Goal: Communication & Community: Answer question/provide support

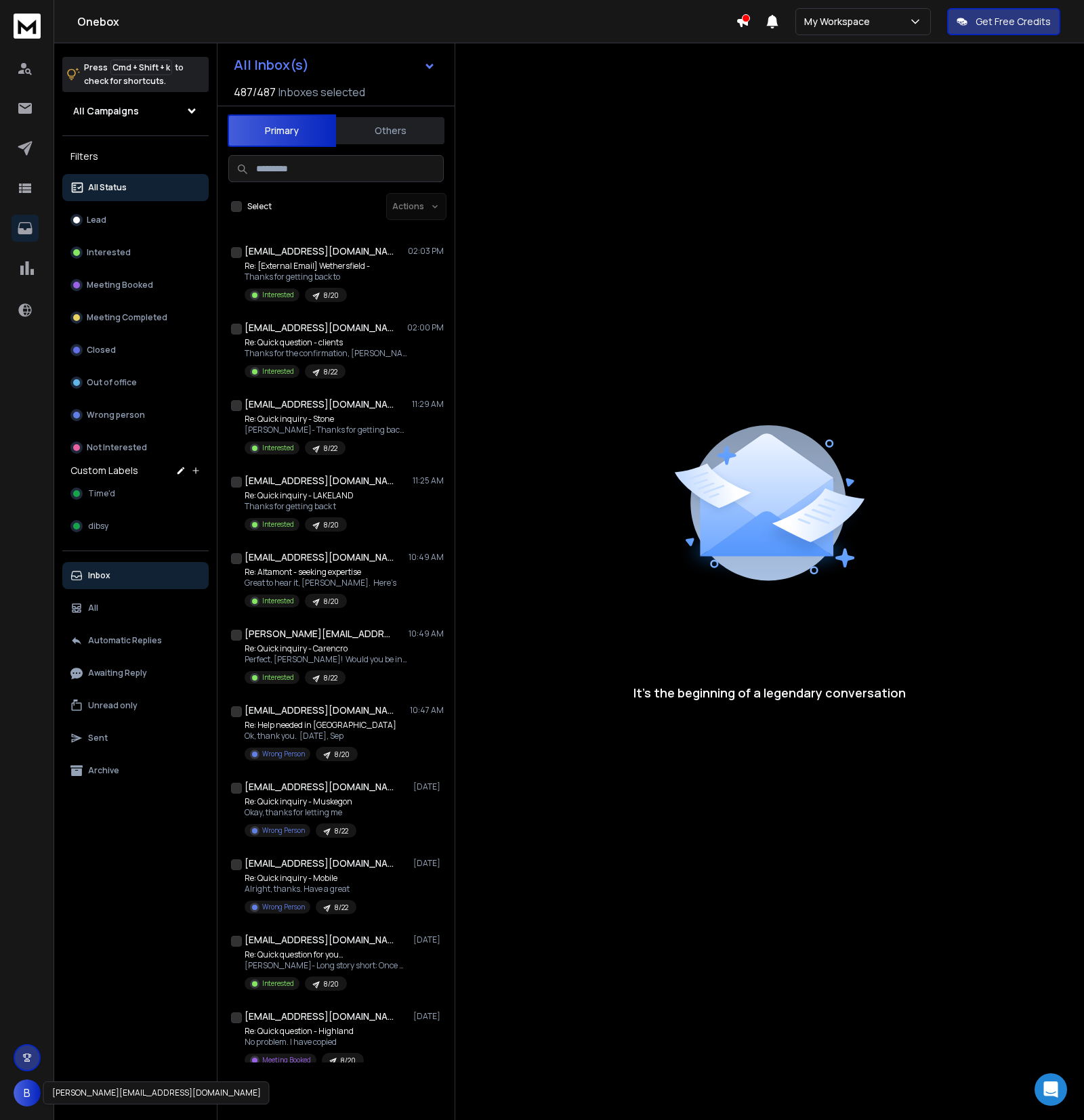
click at [52, 1096] on div "benjamin@planswell.com" at bounding box center [157, 1093] width 226 height 23
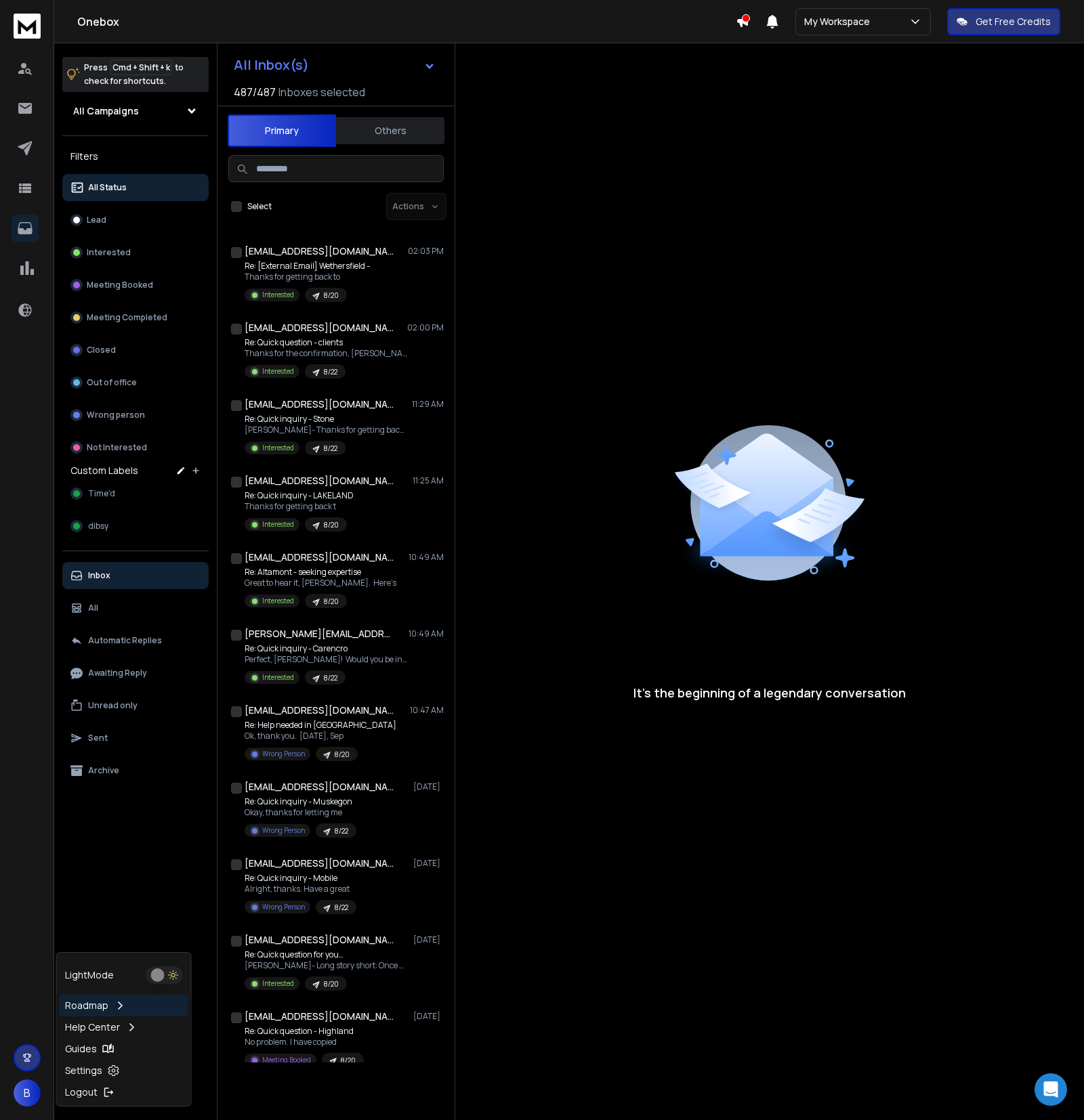
click at [31, 1094] on span "B" at bounding box center [27, 1093] width 27 height 27
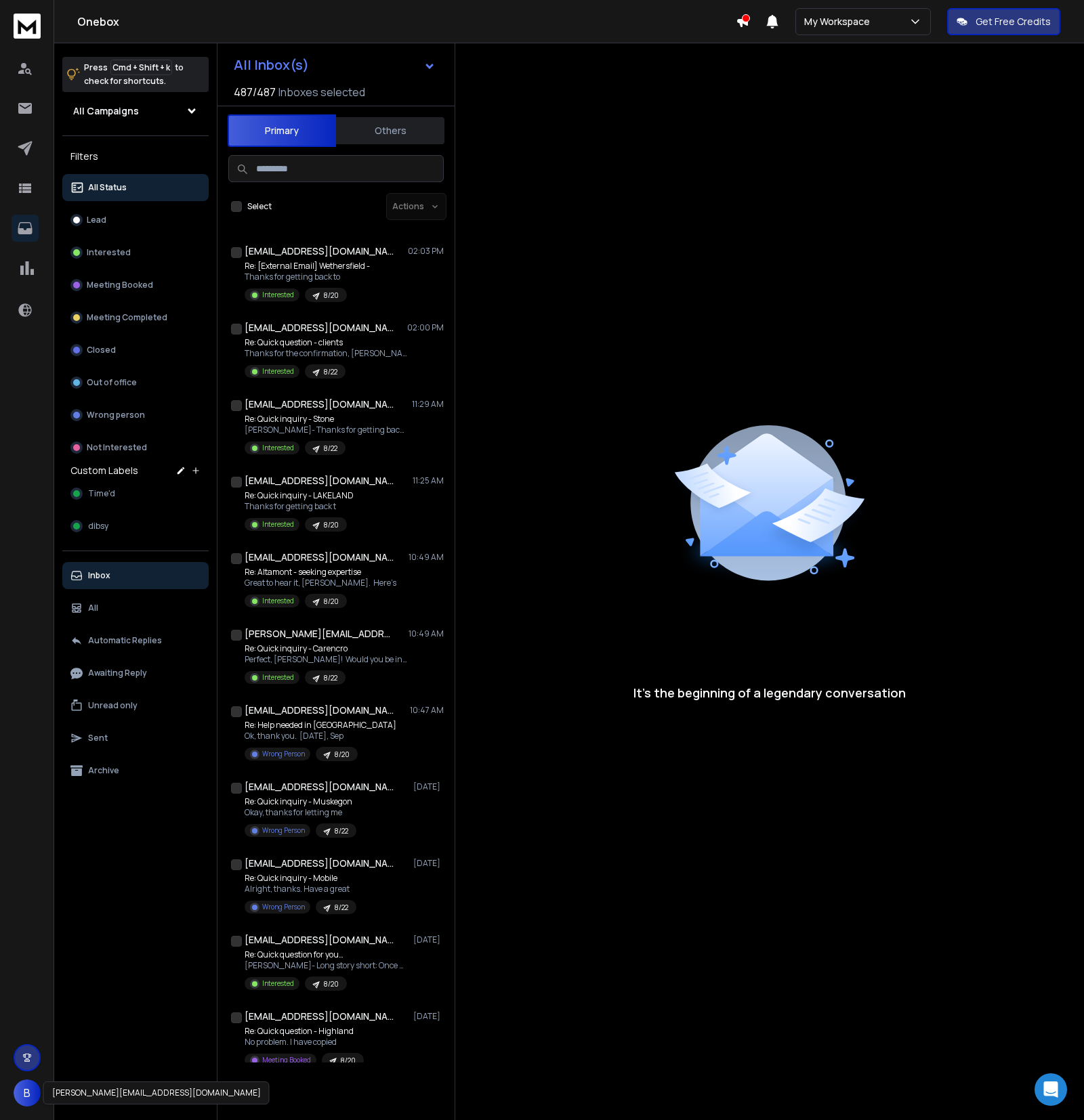
click at [36, 1089] on span "B" at bounding box center [27, 1093] width 27 height 27
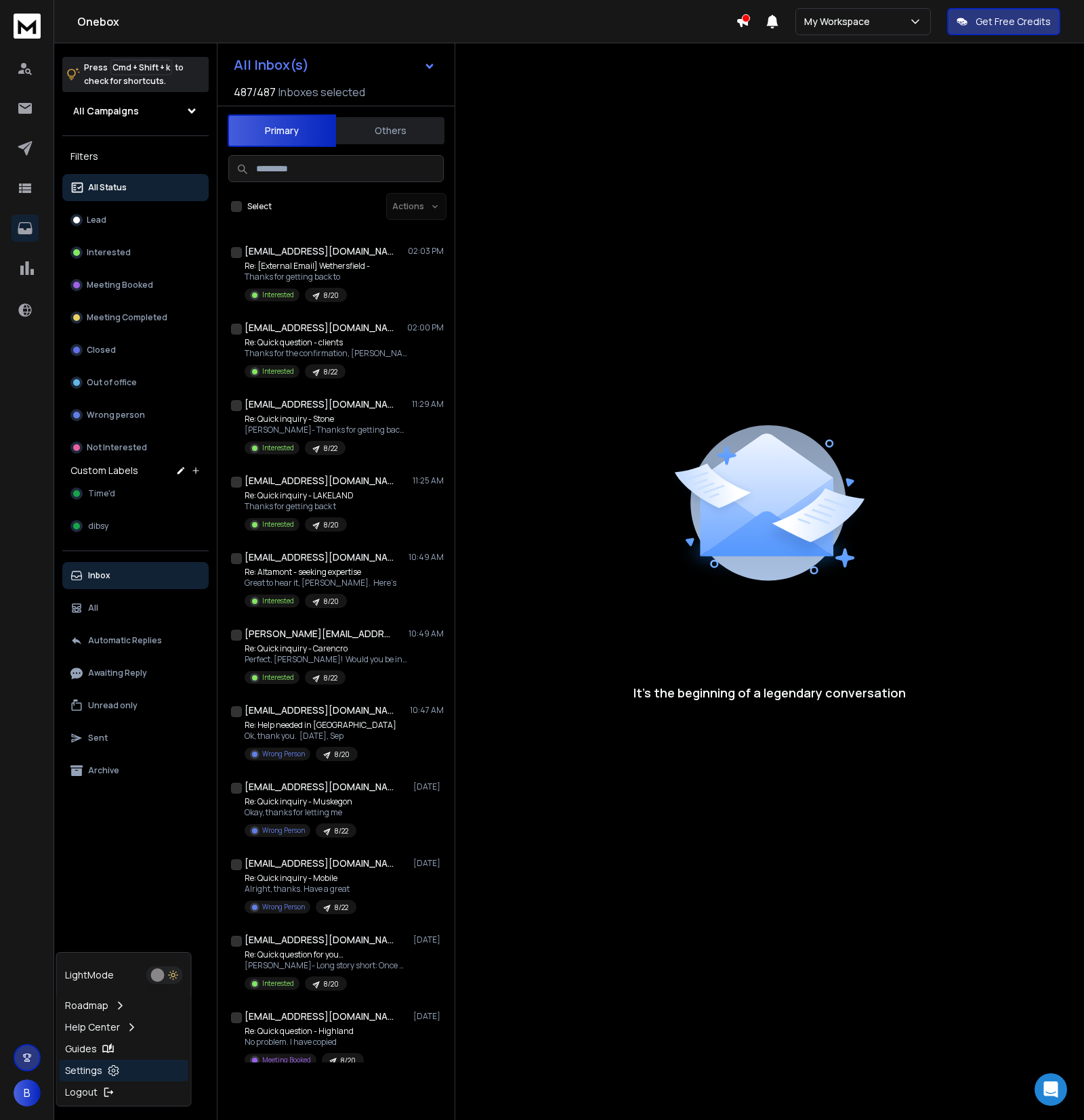
click at [77, 1069] on p "Settings" at bounding box center [83, 1070] width 37 height 14
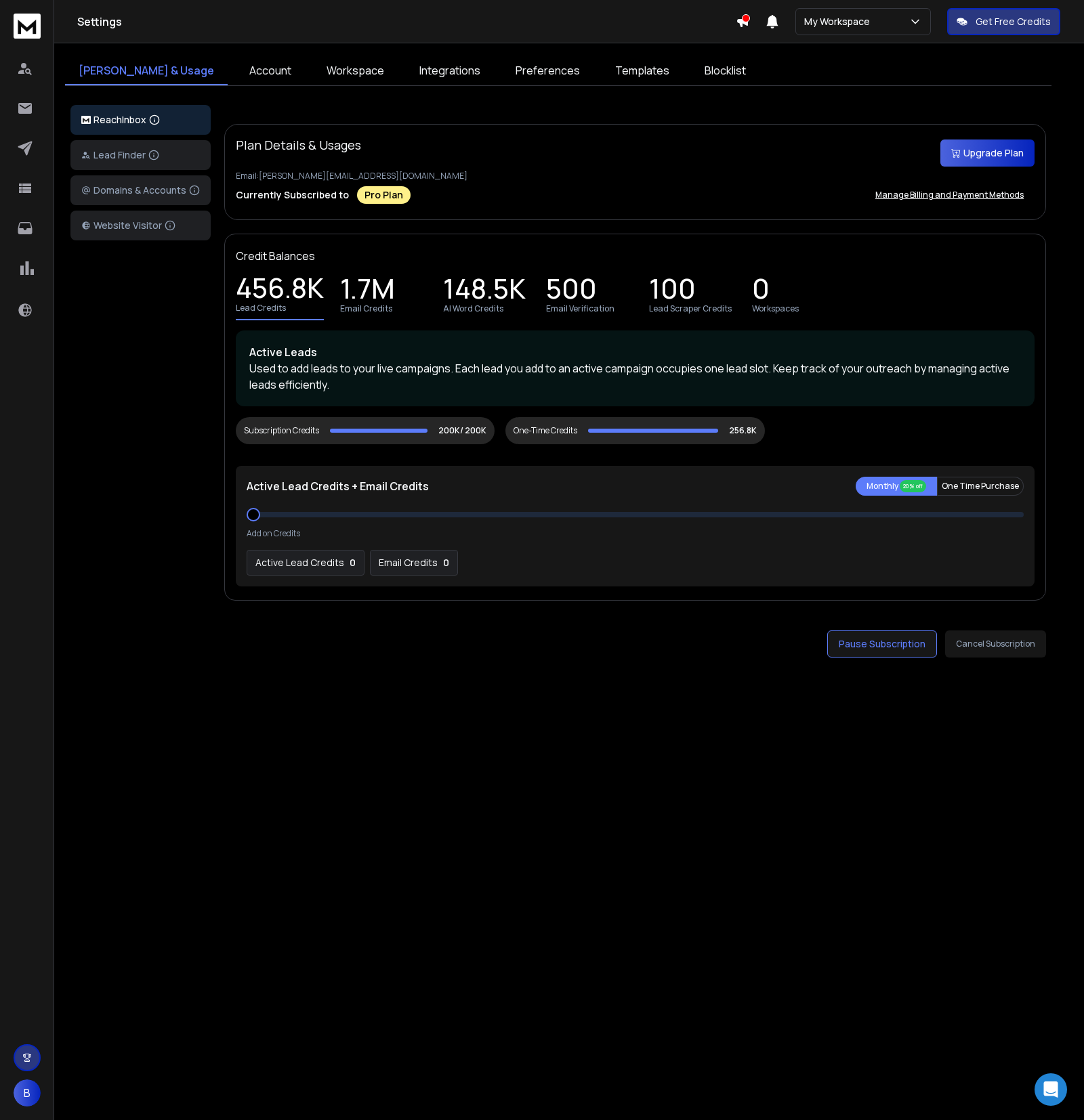
click at [891, 194] on p "Manage Billing and Payment Methods" at bounding box center [949, 194] width 148 height 11
click at [397, 801] on div "Plan Details & Usages Upgrade Plan Email: benjamin@planswell.com Currently Subs…" at bounding box center [635, 600] width 822 height 991
click at [541, 19] on h1 "Settings" at bounding box center [406, 21] width 659 height 16
click at [26, 240] on link at bounding box center [25, 229] width 27 height 27
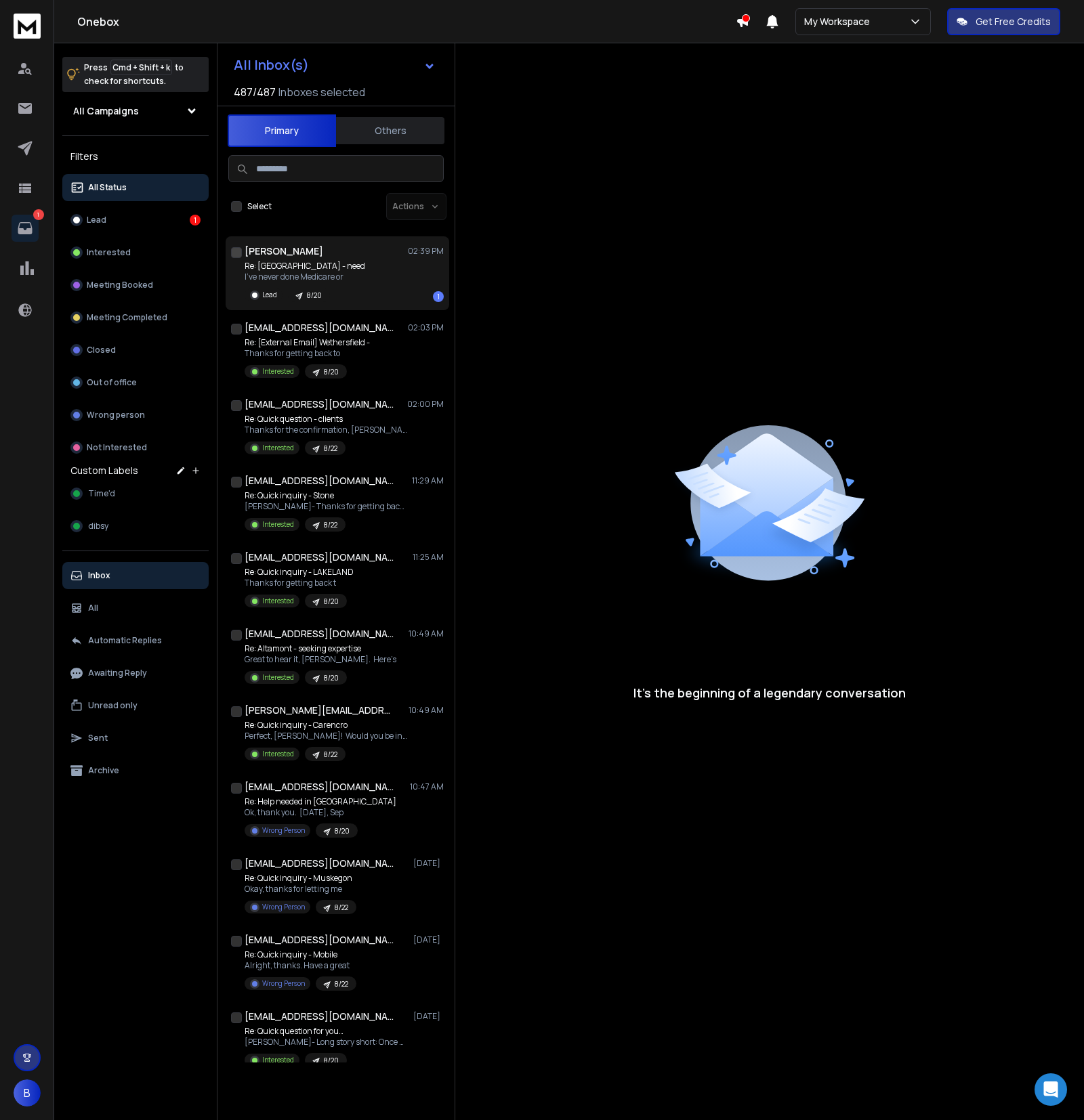
click at [366, 268] on div "Re: Palm City - need I've never done Medicare or Lead 8/20 1" at bounding box center [344, 281] width 199 height 41
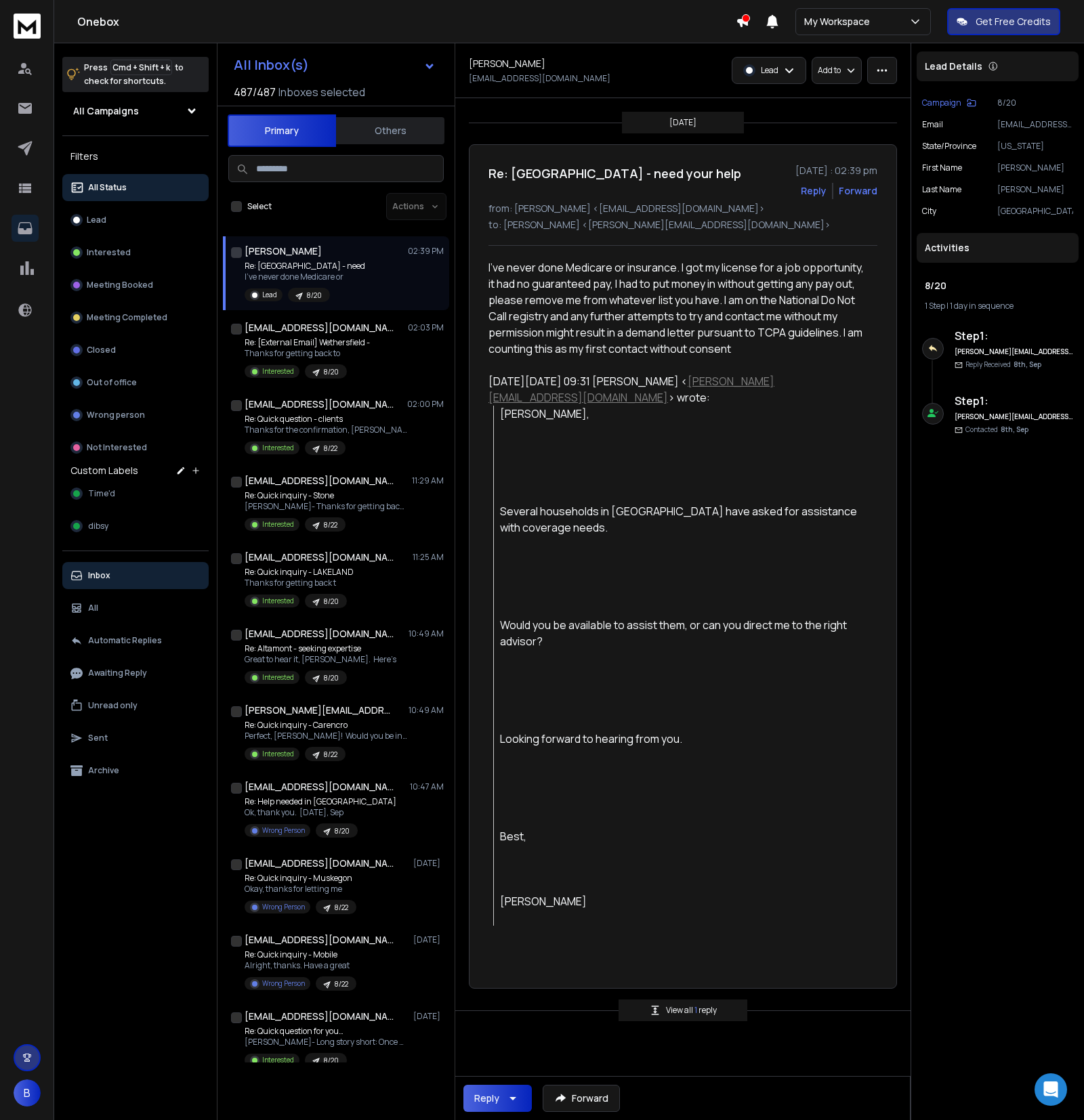
click at [815, 192] on button "Reply" at bounding box center [813, 191] width 26 height 14
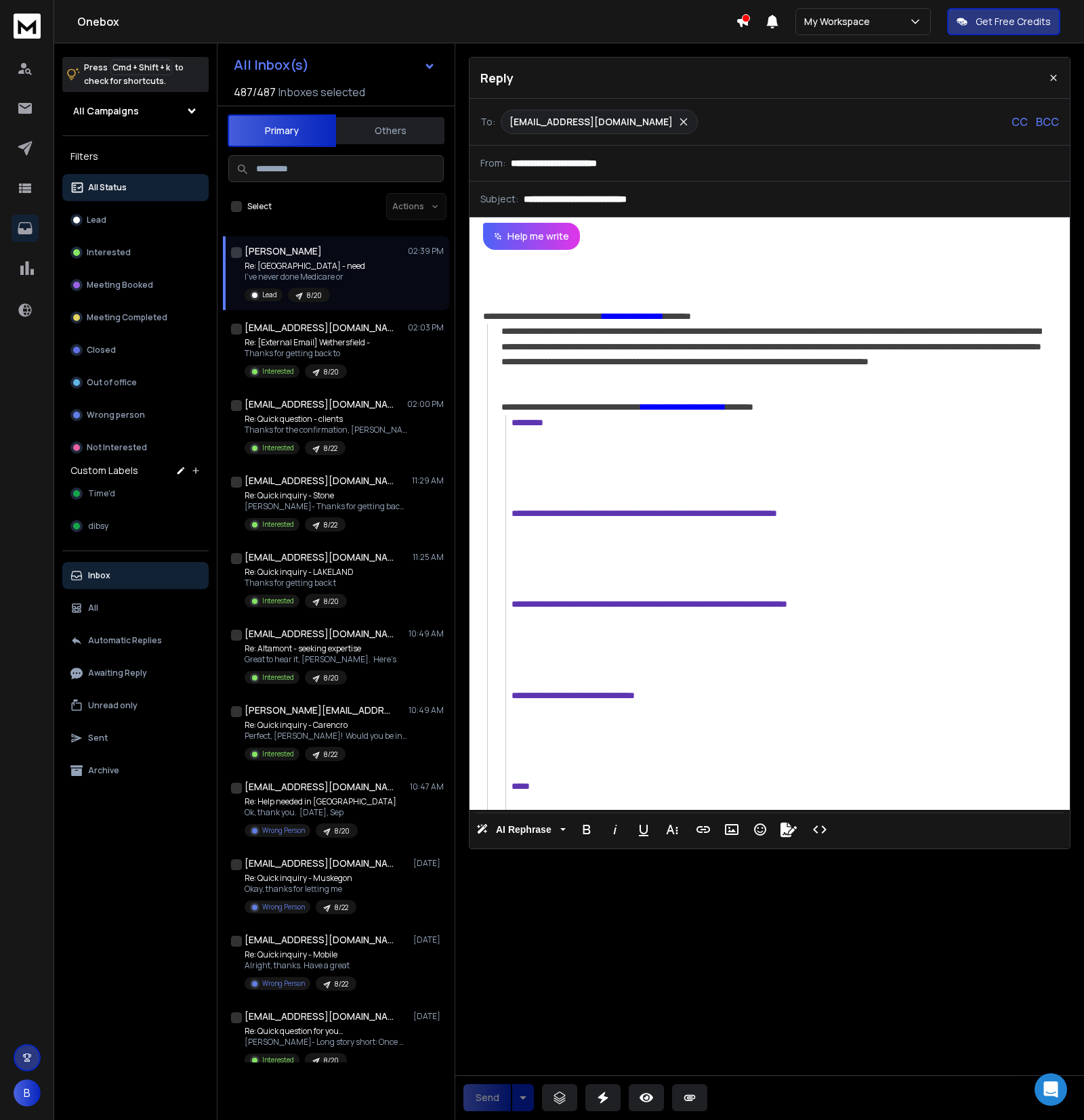
click at [1050, 78] on icon at bounding box center [1053, 78] width 6 height 6
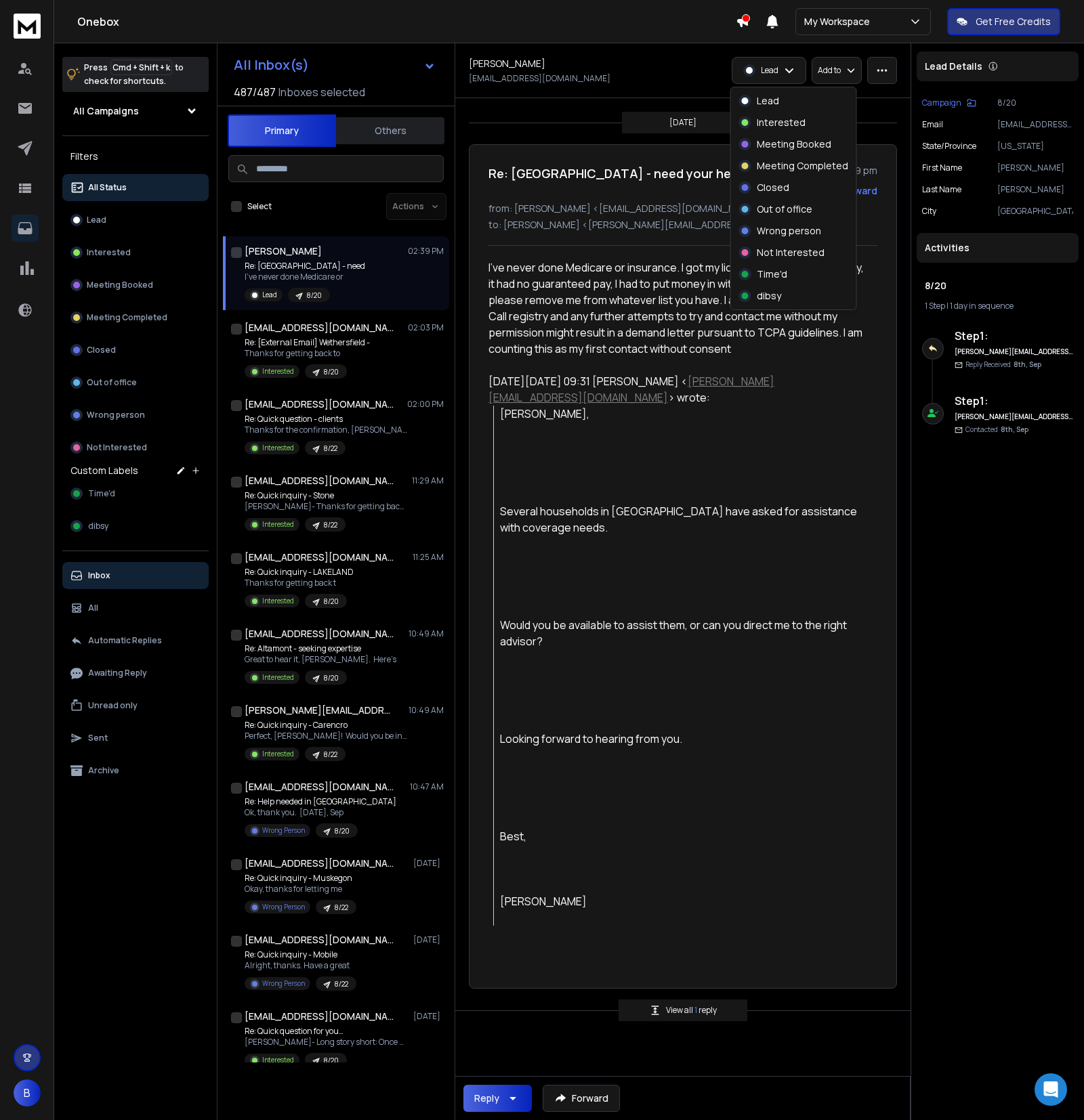
click at [771, 63] on div "Lead" at bounding box center [768, 70] width 73 height 26
click at [781, 248] on p "Not Interested" at bounding box center [791, 252] width 68 height 14
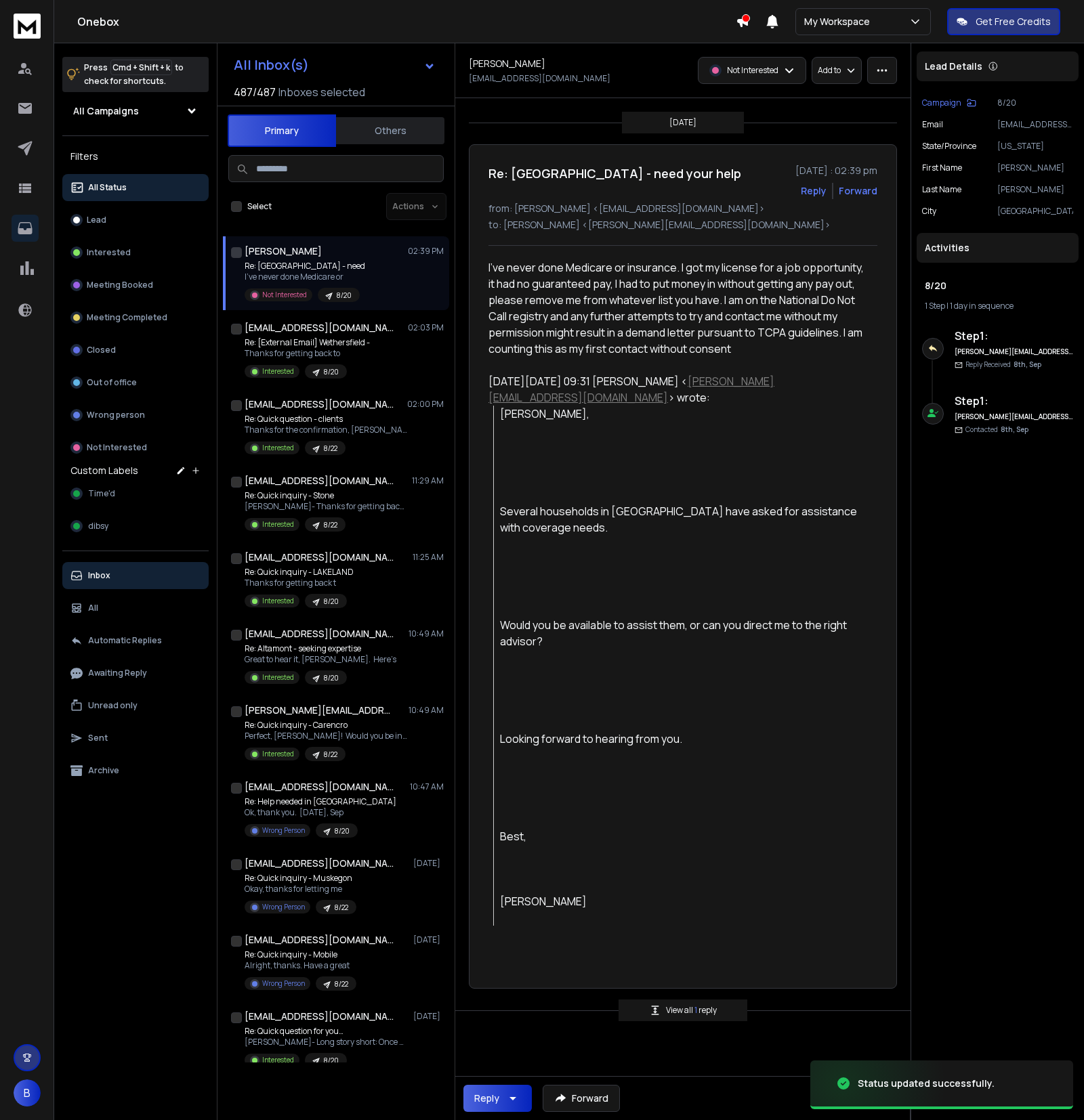
click at [519, 78] on p "jonjab21@gmail.com" at bounding box center [539, 78] width 142 height 11
click at [28, 273] on icon at bounding box center [27, 268] width 21 height 21
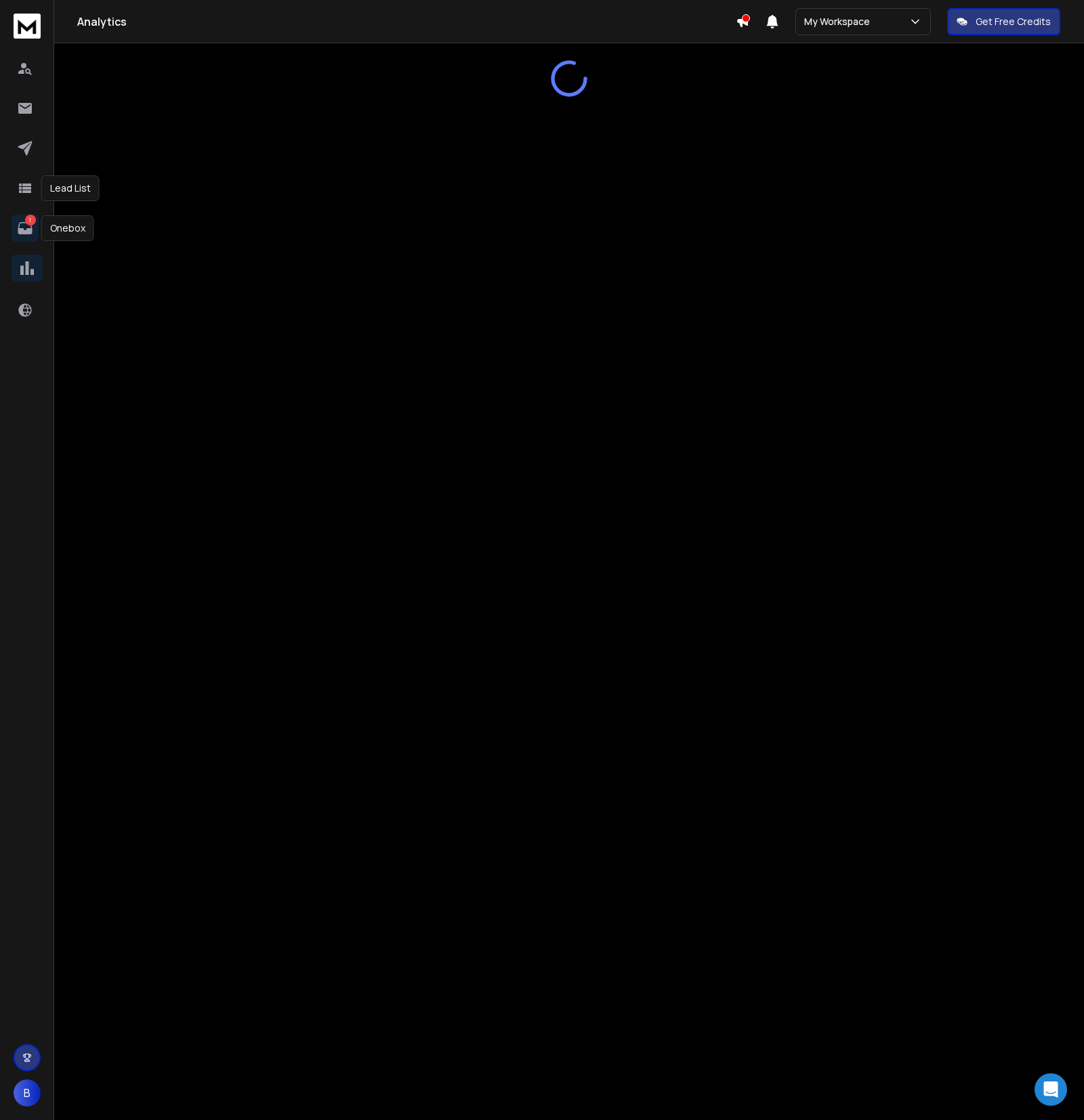
click at [33, 217] on p "1" at bounding box center [30, 220] width 11 height 11
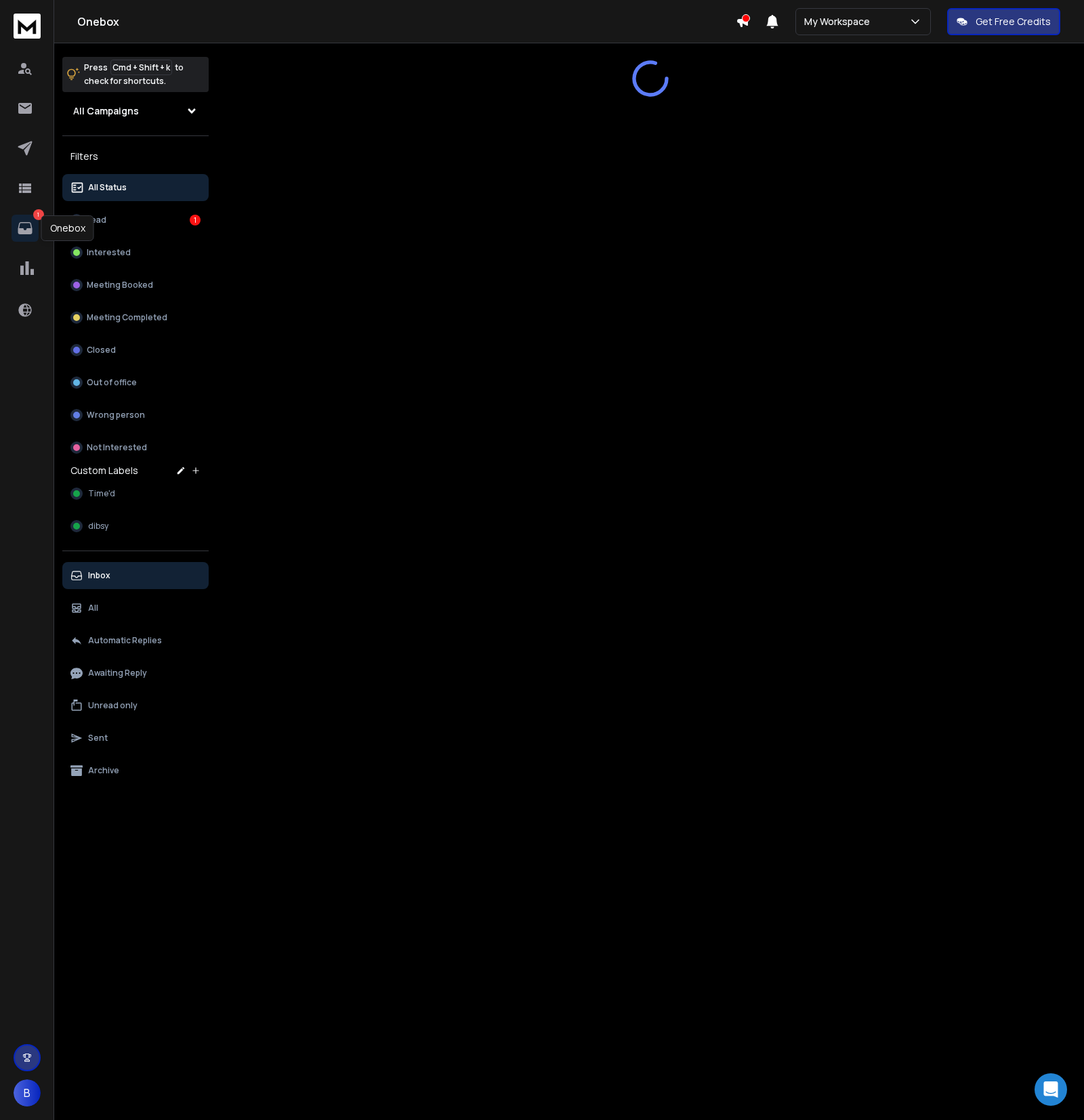
click at [21, 234] on icon at bounding box center [25, 228] width 16 height 16
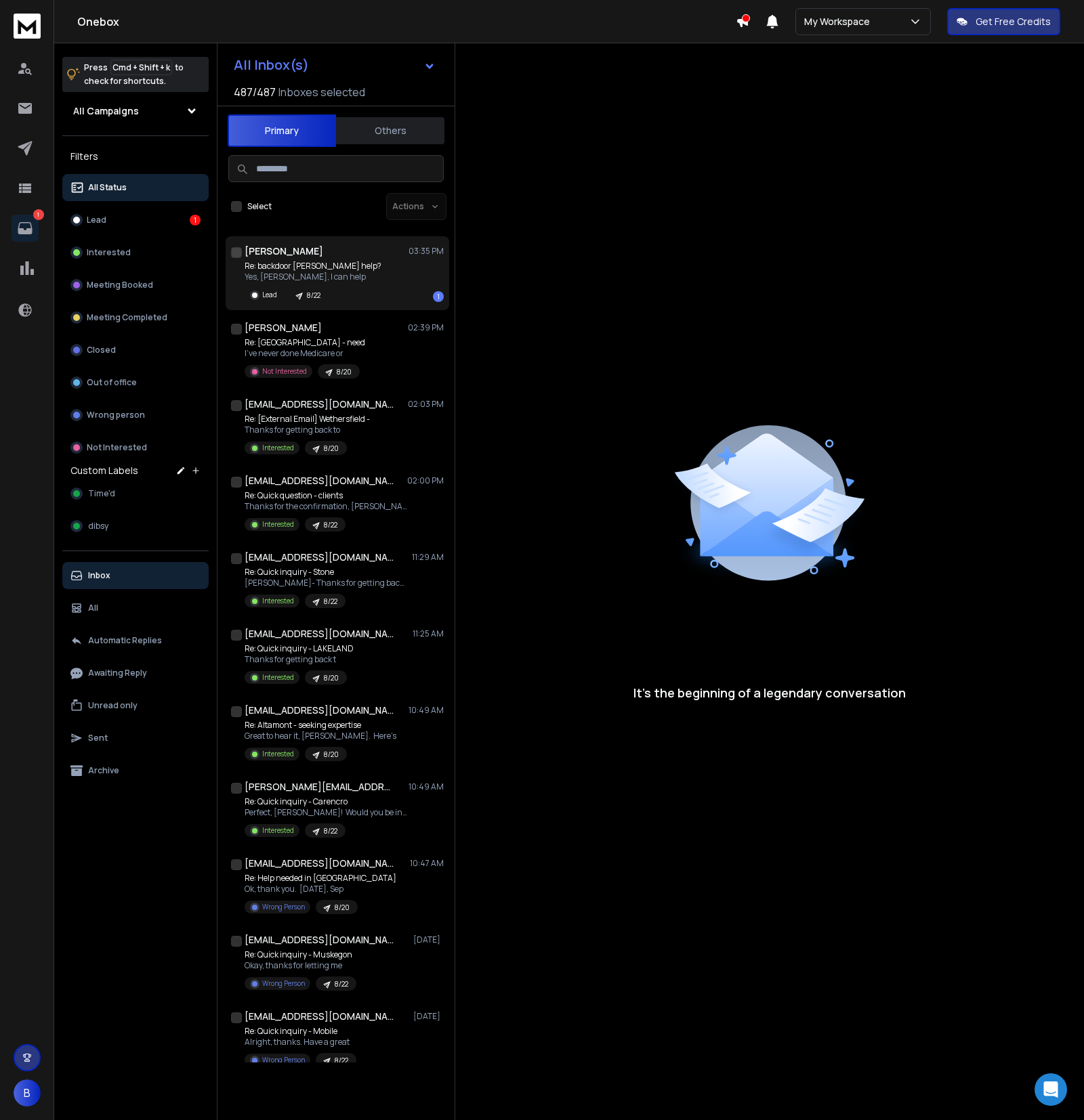
click at [318, 278] on p "Yes, Dave, I can help" at bounding box center [313, 276] width 137 height 11
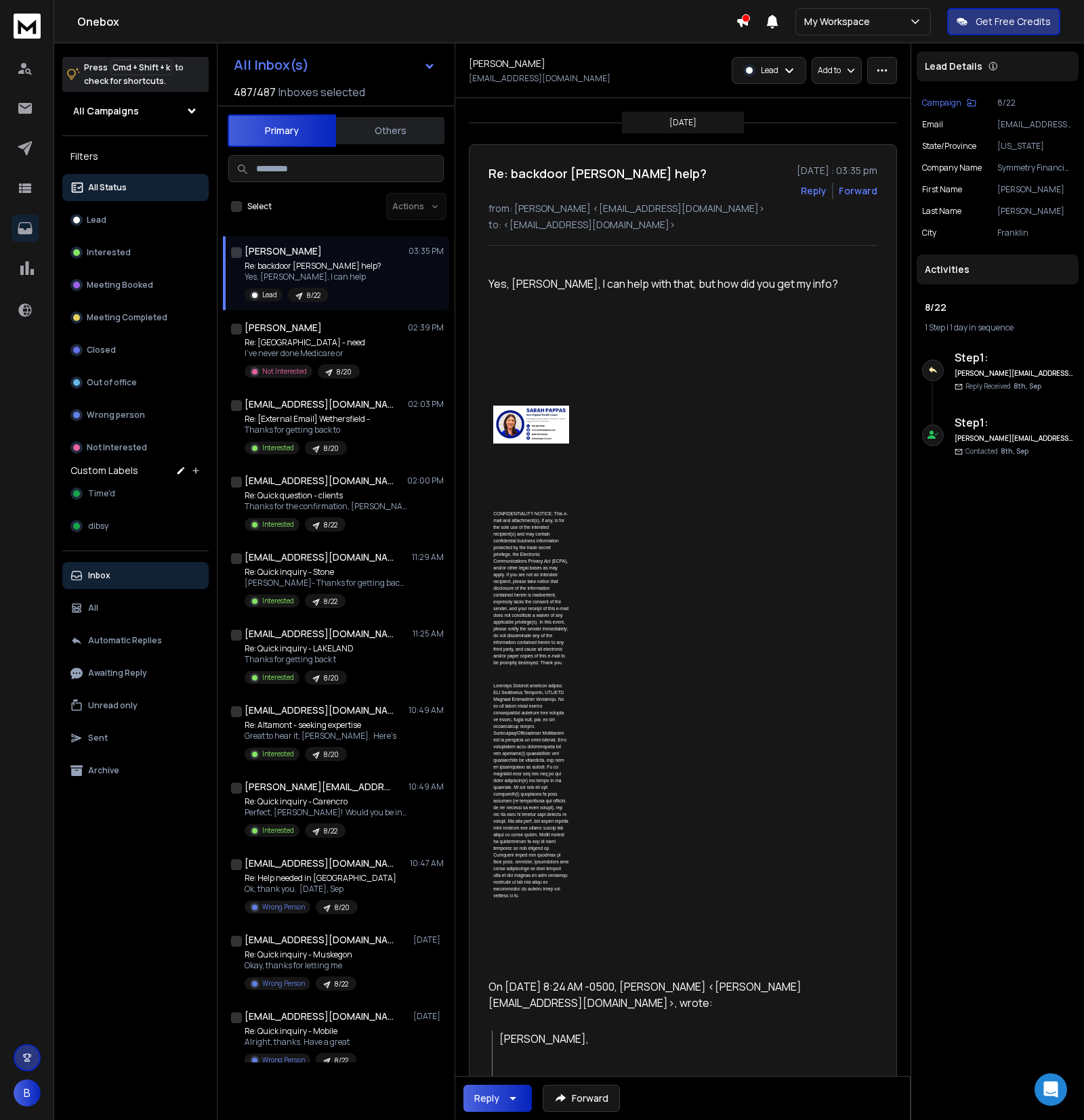
click at [813, 192] on button "Reply" at bounding box center [813, 191] width 26 height 14
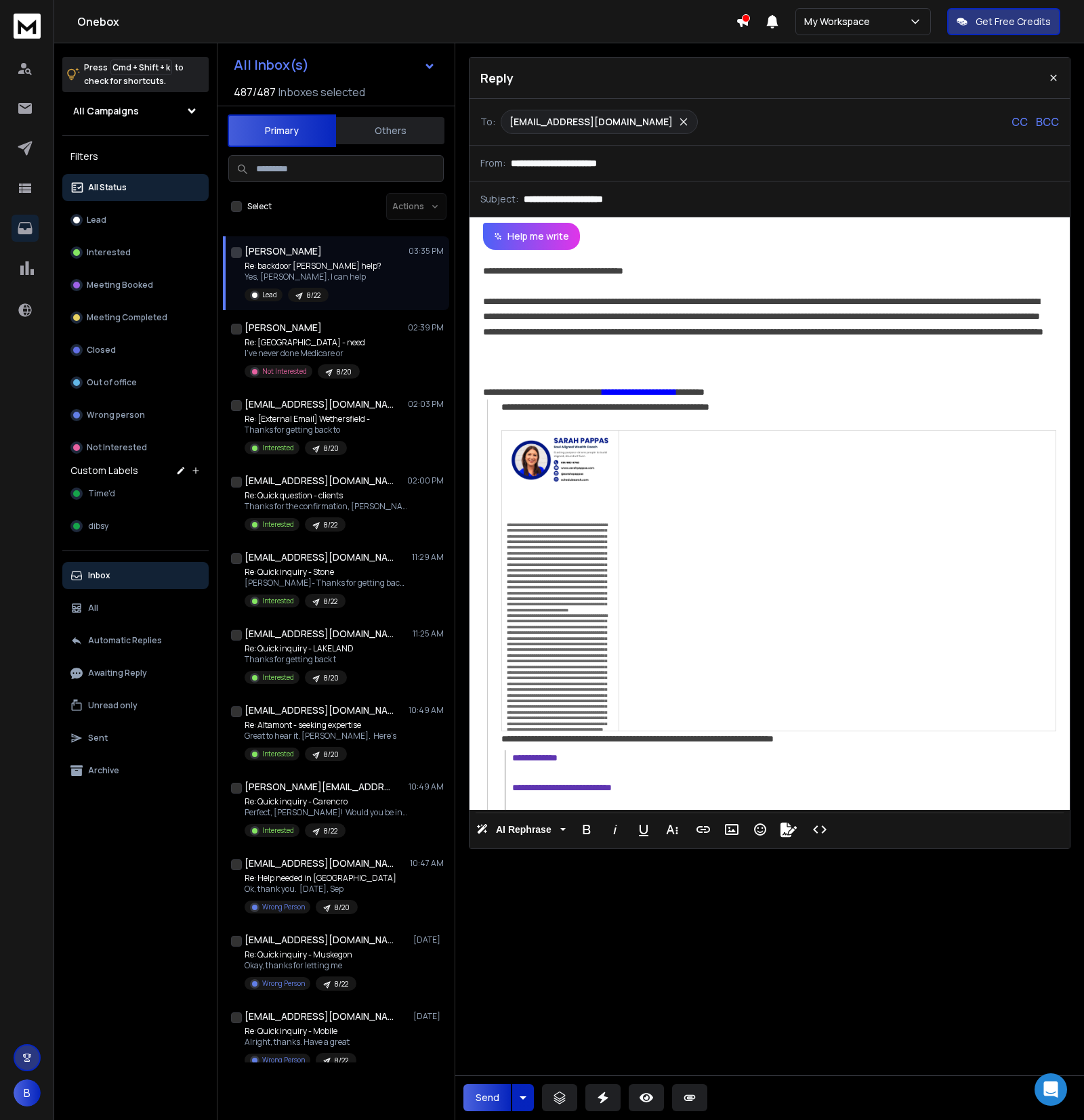
click at [1004, 333] on div "**********" at bounding box center [767, 308] width 569 height 90
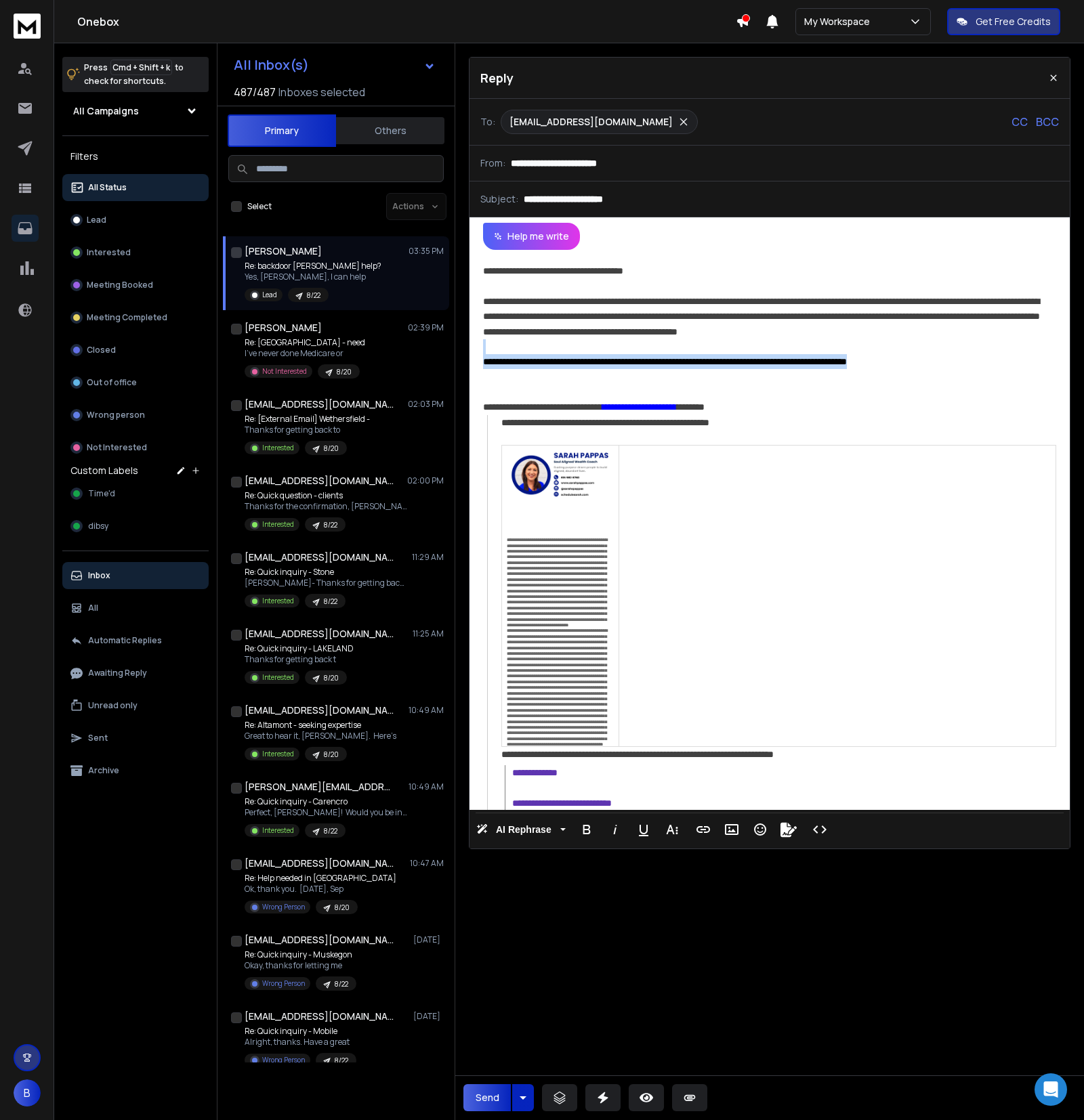
click at [966, 353] on div "**********" at bounding box center [769, 530] width 600 height 560
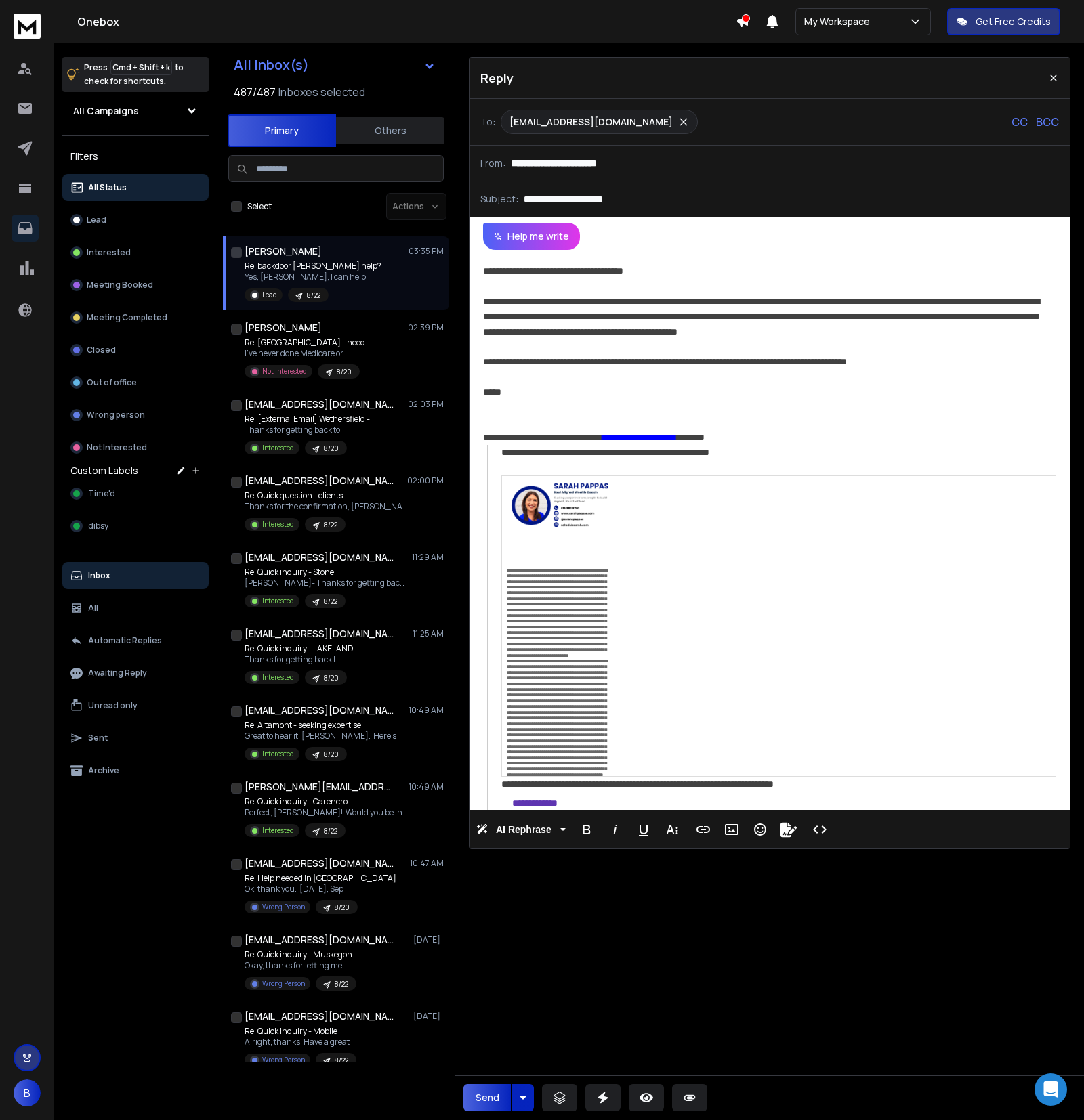
click at [577, 120] on p "sarahspappas@gmail.com" at bounding box center [590, 122] width 163 height 14
copy p
click at [473, 1104] on button "Send" at bounding box center [487, 1098] width 48 height 27
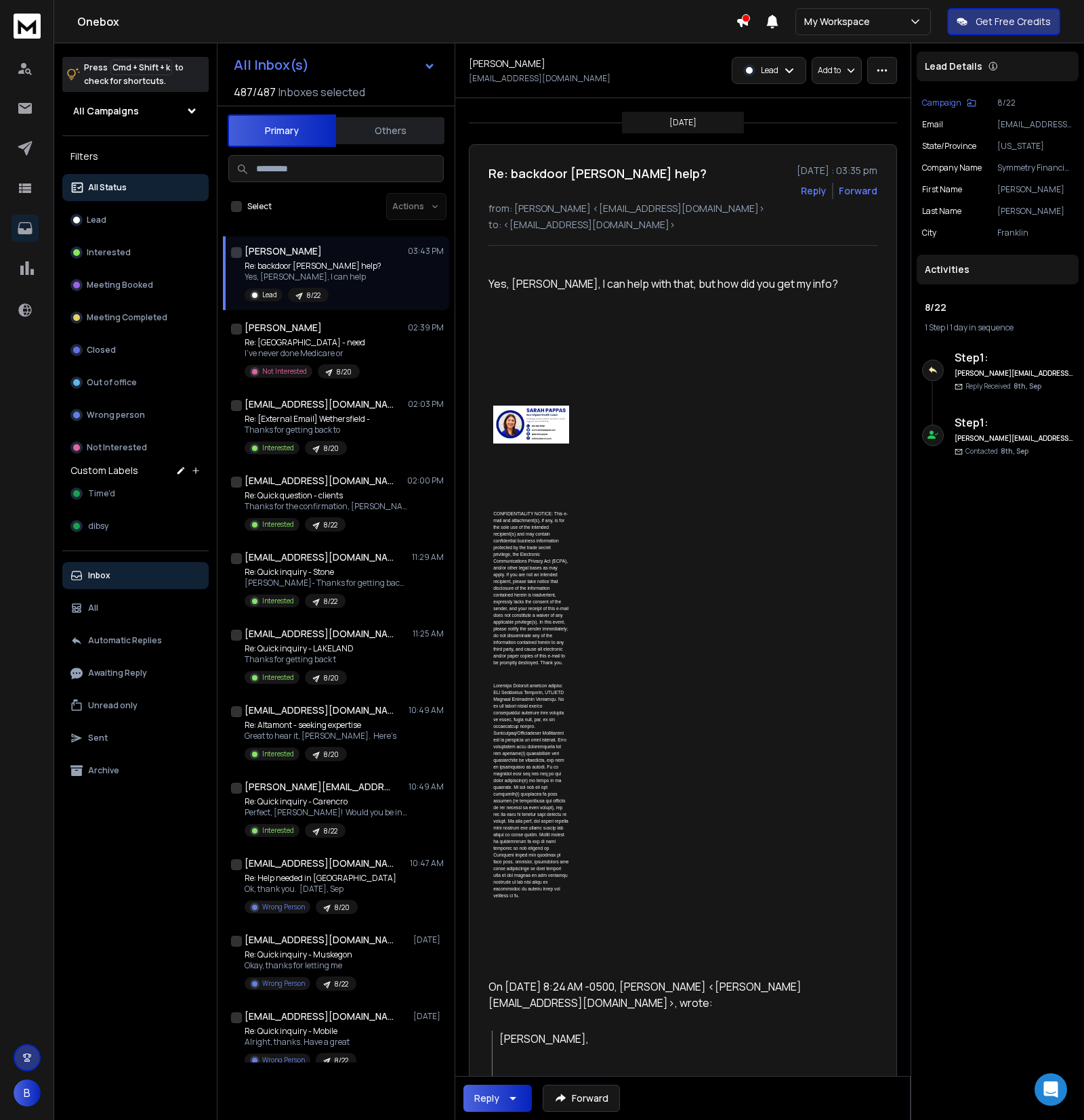
click at [771, 70] on p "Lead" at bounding box center [769, 70] width 18 height 11
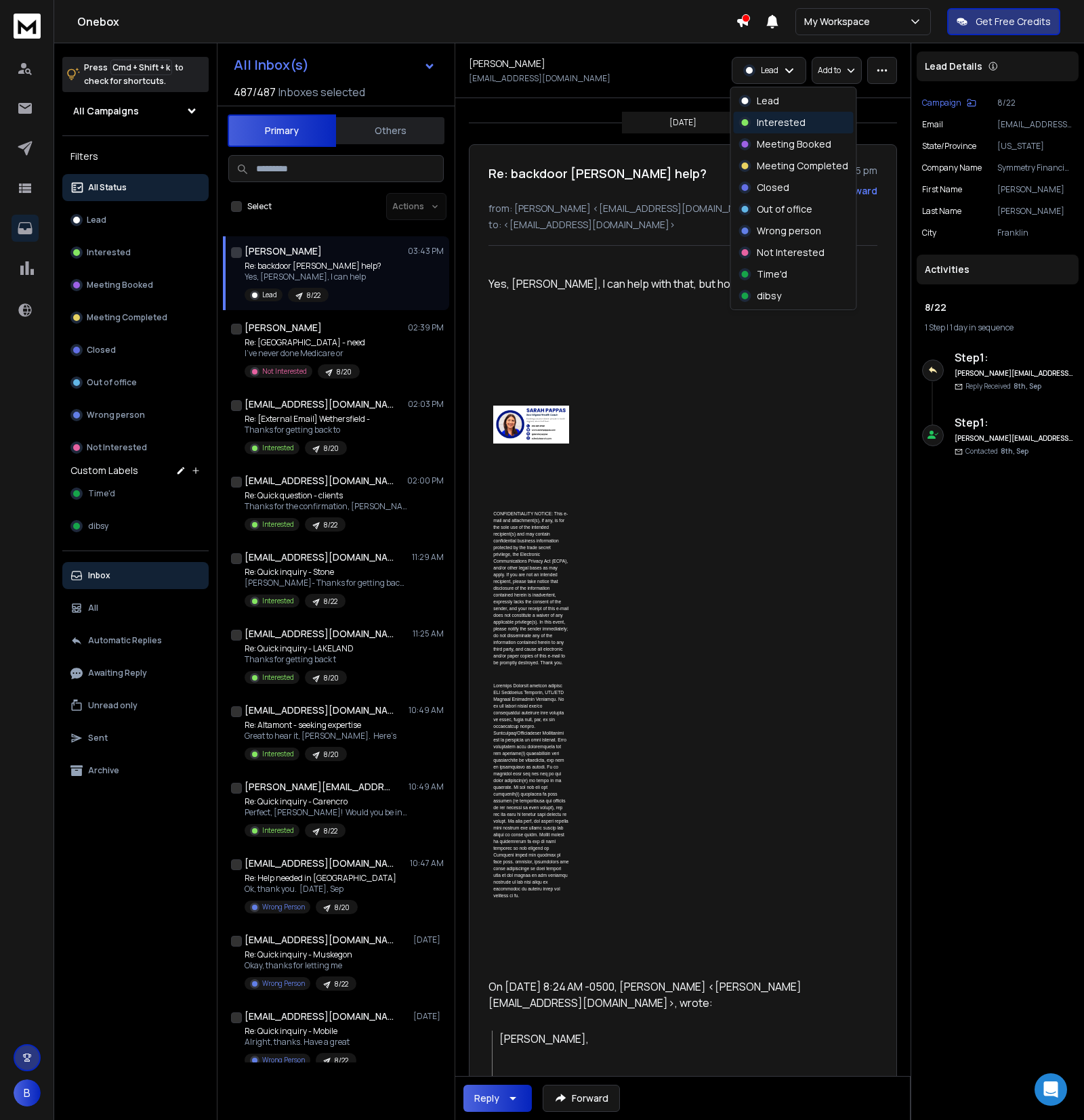
click at [776, 123] on p "Interested" at bounding box center [781, 122] width 48 height 14
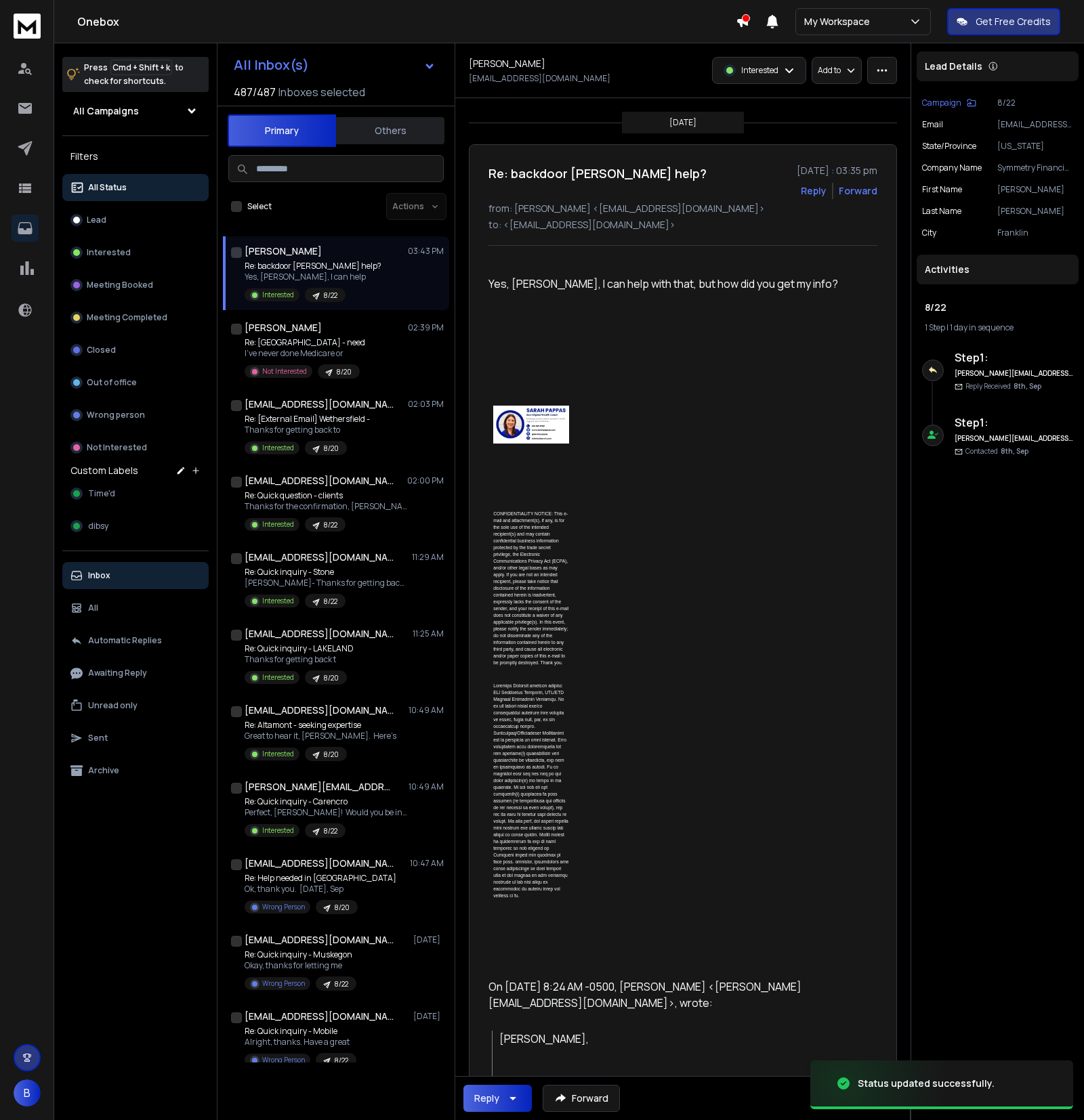
click at [720, 552] on td at bounding box center [720, 651] width 293 height 524
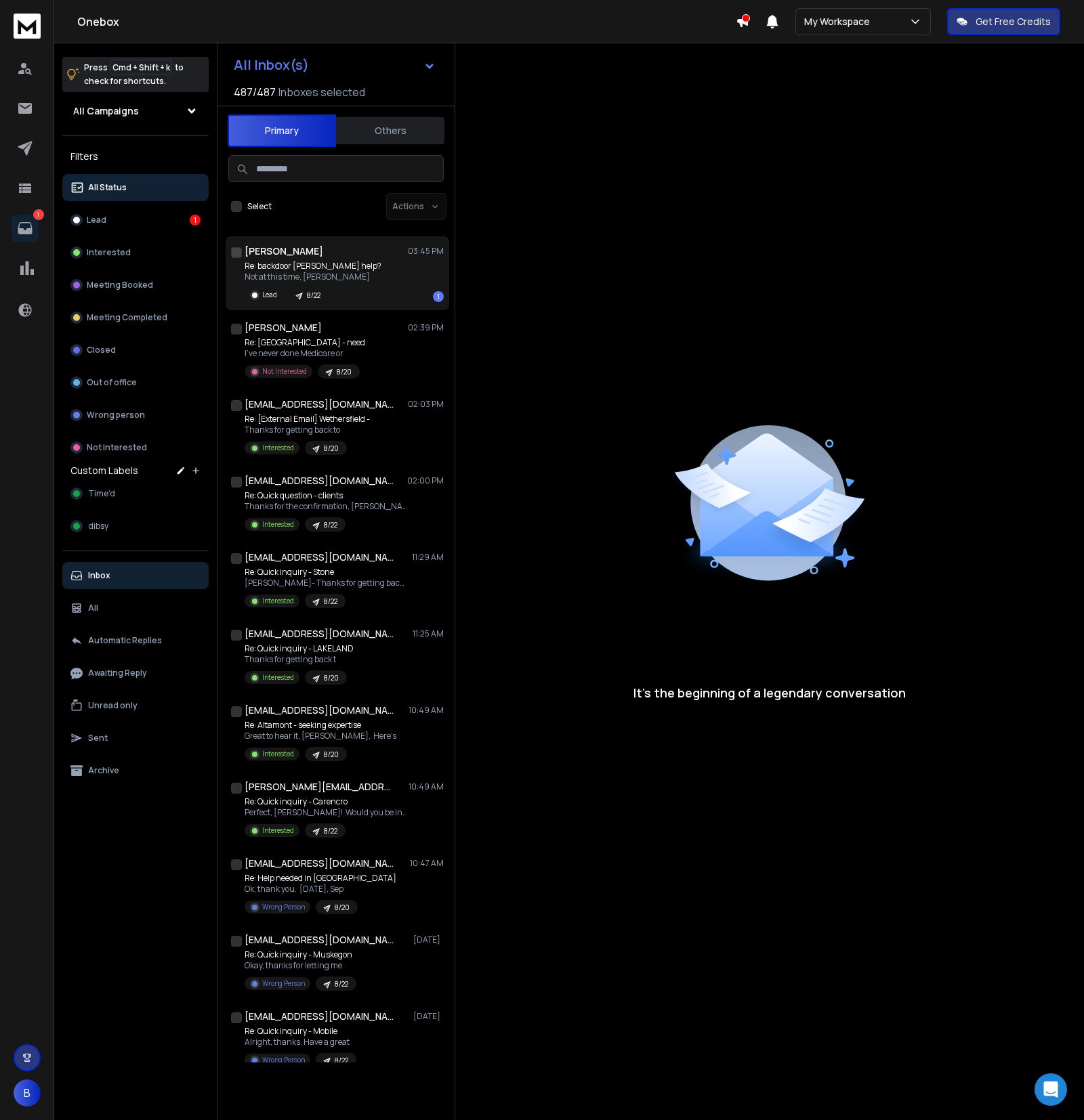
click at [316, 285] on div "Re: backdoor Roth help? Not at this time, Dave Lead 8/22" at bounding box center [313, 281] width 137 height 41
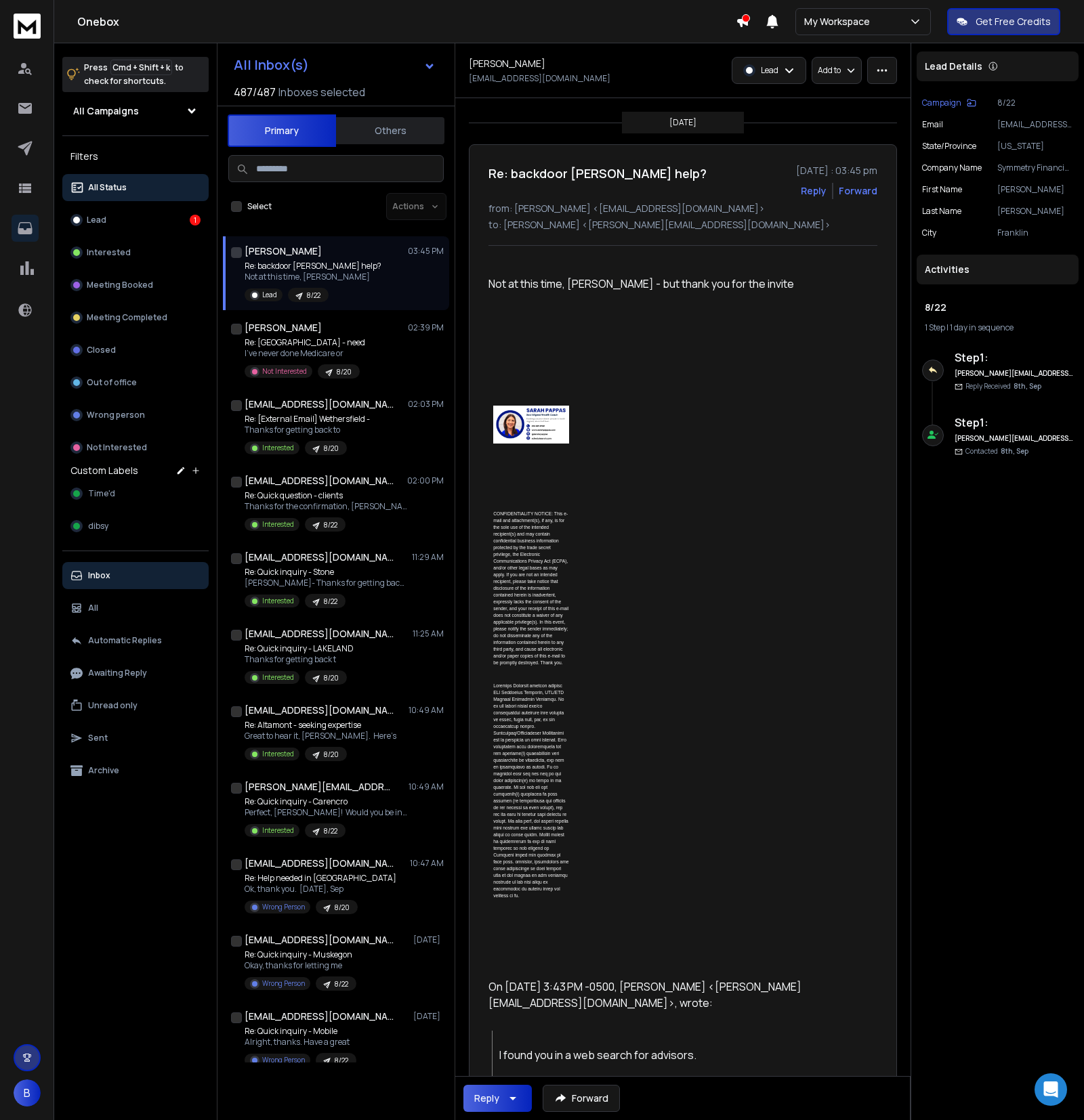
click at [803, 192] on button "Reply" at bounding box center [813, 191] width 26 height 14
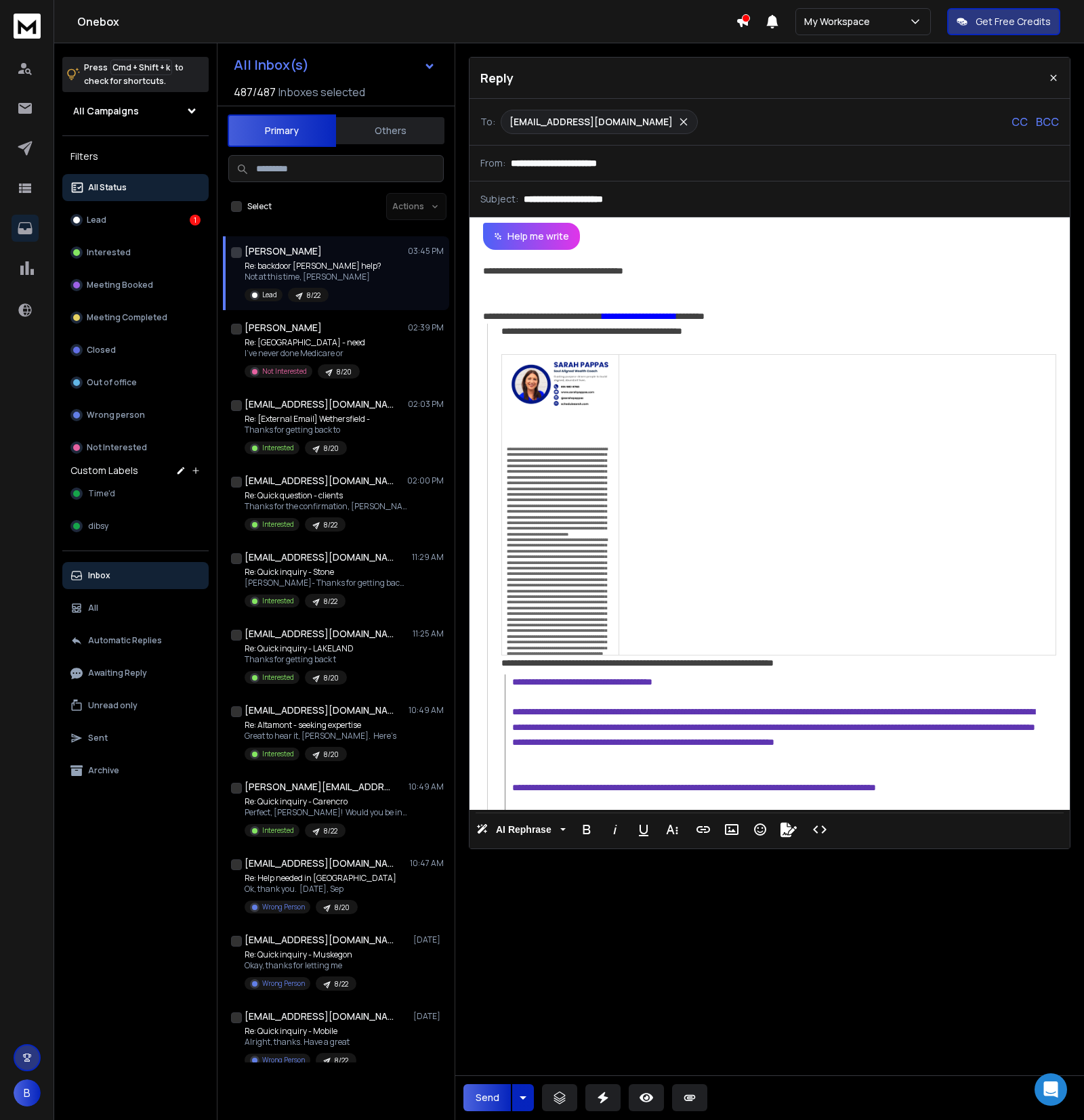
click at [484, 1093] on button "Send" at bounding box center [487, 1098] width 48 height 27
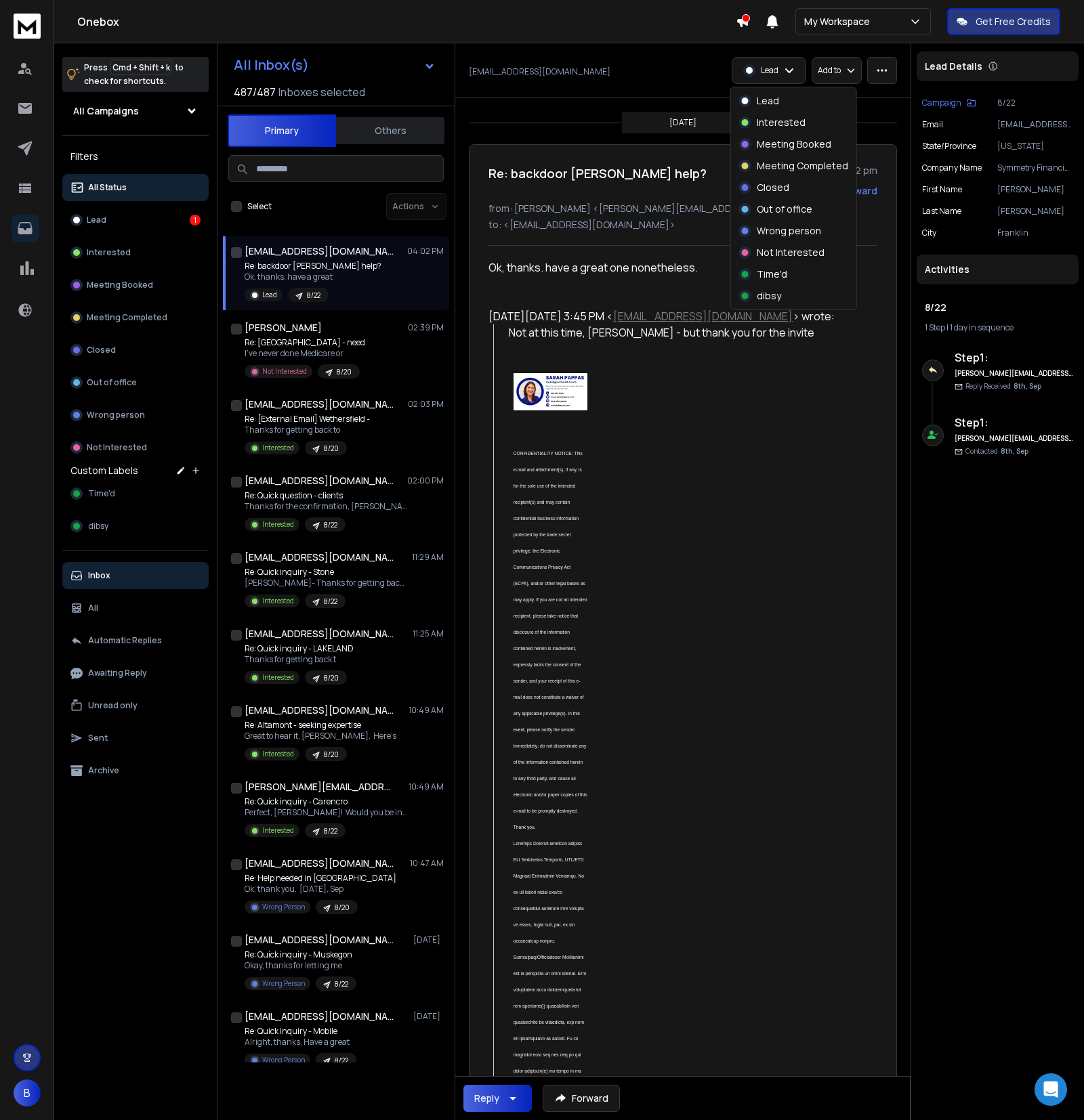
click at [770, 63] on div "Lead" at bounding box center [768, 70] width 73 height 26
click at [766, 121] on p "Interested" at bounding box center [781, 122] width 48 height 14
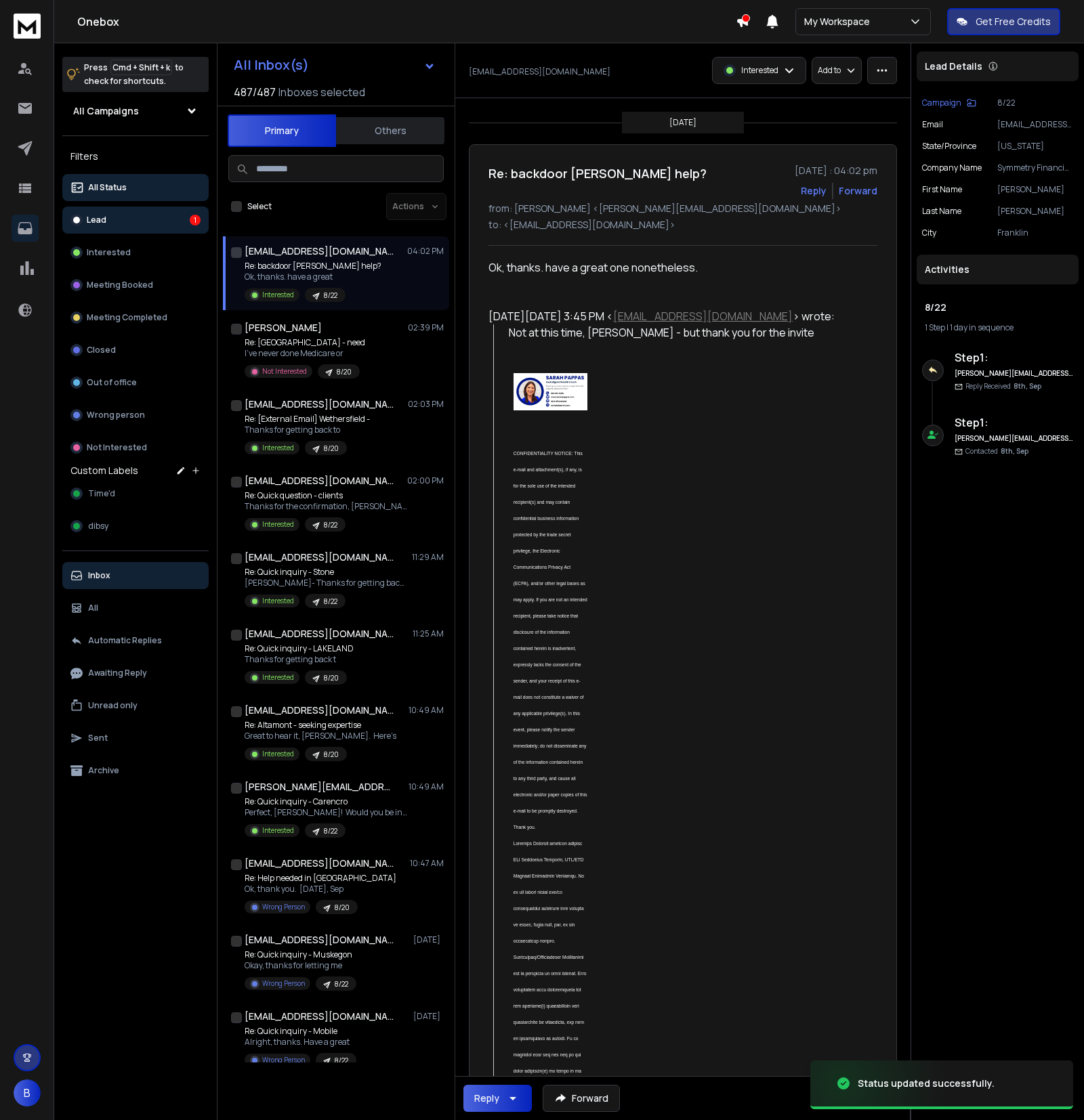
click at [163, 213] on button "Lead 1" at bounding box center [135, 220] width 146 height 27
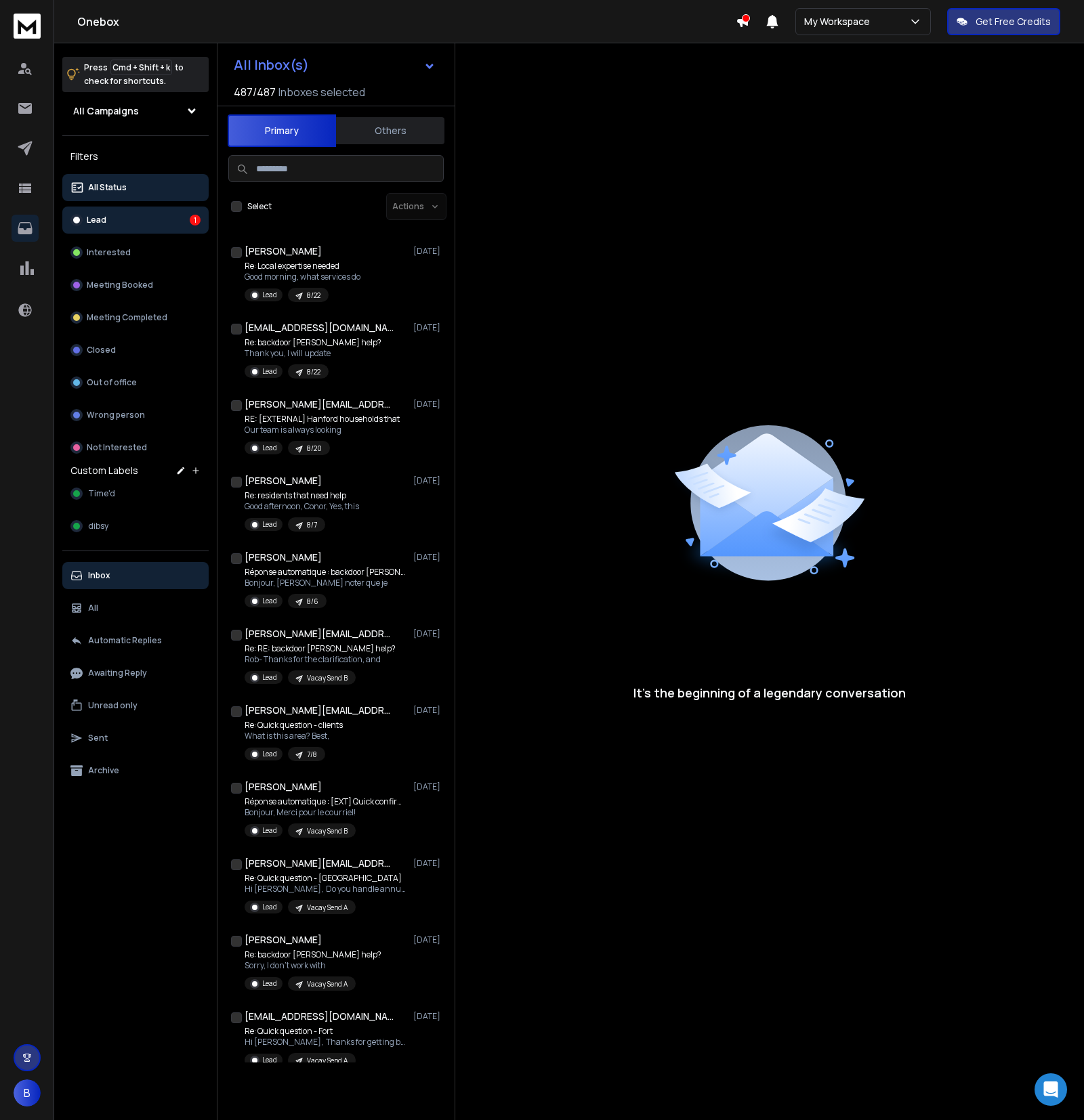
click at [146, 194] on button "All Status" at bounding box center [135, 187] width 146 height 27
